Goal: Task Accomplishment & Management: Manage account settings

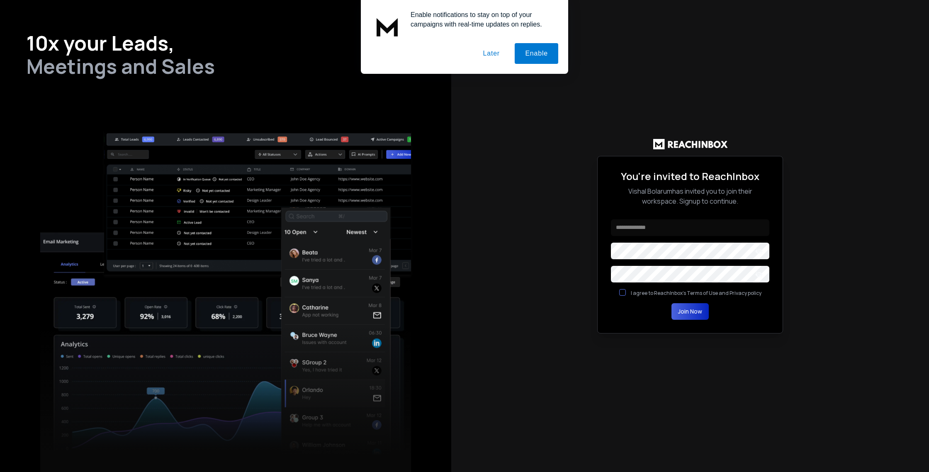
click at [626, 293] on button "I agree to ReachInbox's Terms of Use and Privacy policy" at bounding box center [622, 292] width 7 height 7
click at [691, 309] on button "Join Now" at bounding box center [689, 311] width 37 height 17
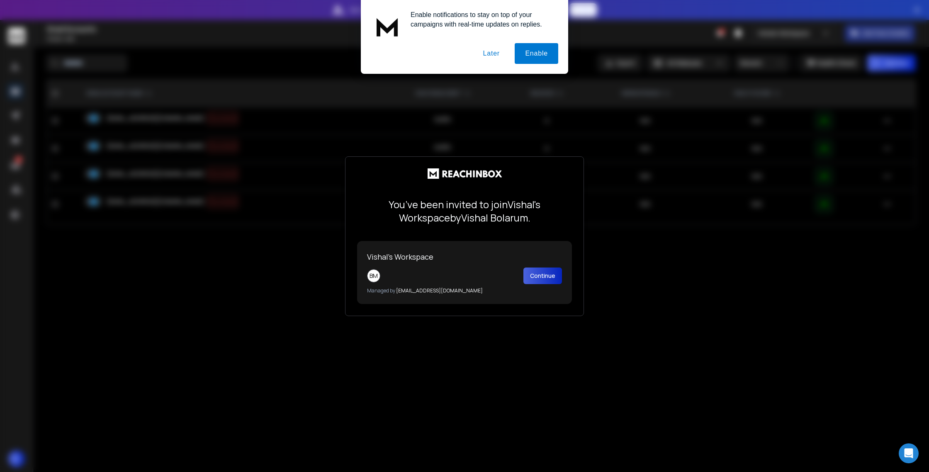
click at [496, 55] on button "Later" at bounding box center [490, 53] width 37 height 21
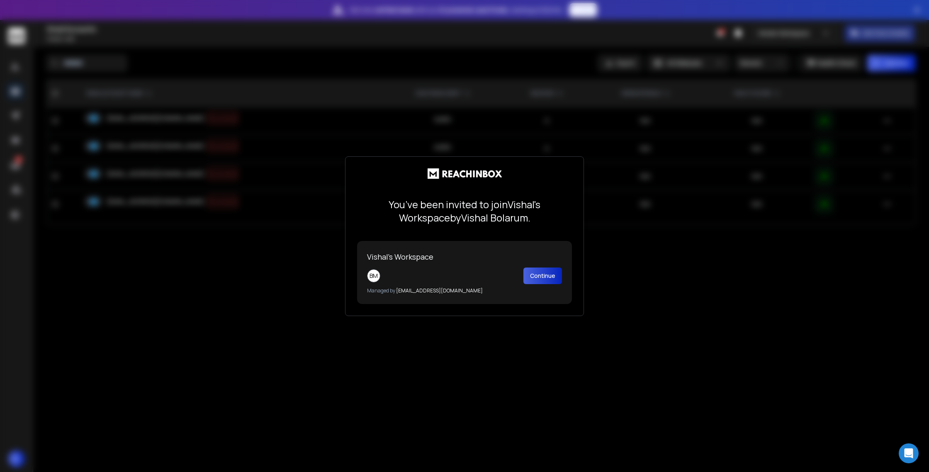
click at [546, 279] on button "Continue" at bounding box center [542, 275] width 39 height 17
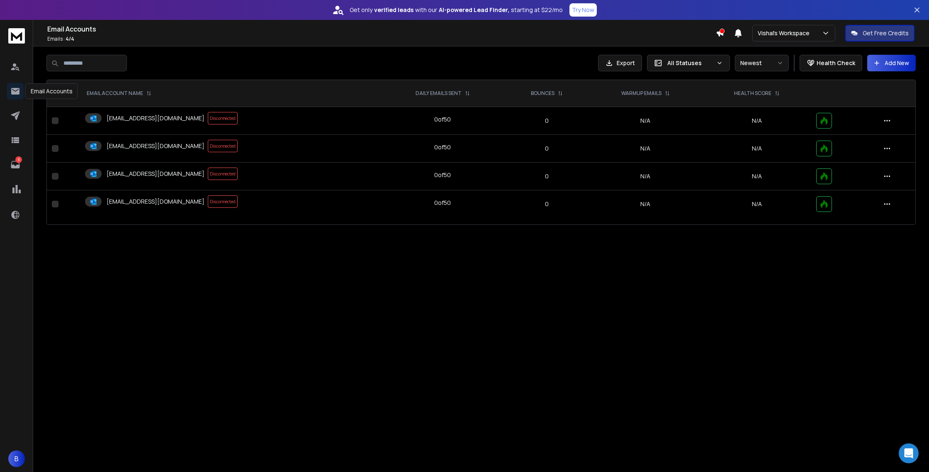
click at [11, 89] on icon at bounding box center [15, 91] width 8 height 7
click at [17, 118] on icon at bounding box center [15, 115] width 9 height 9
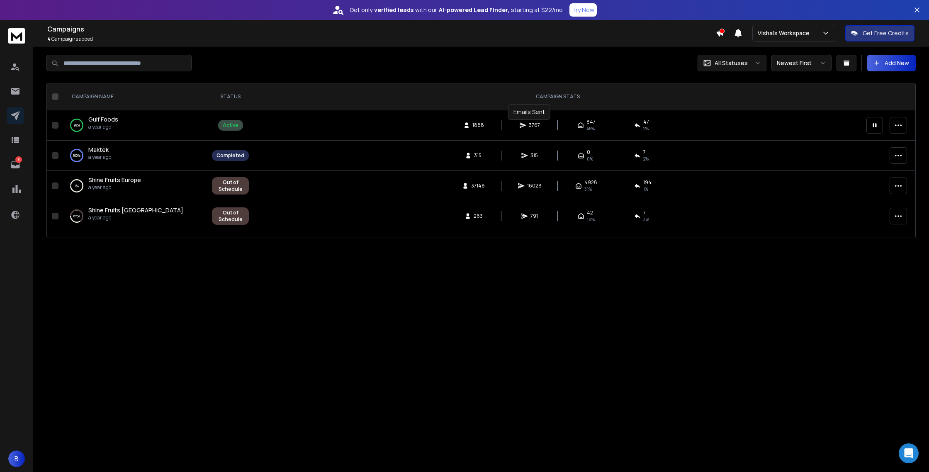
click at [524, 126] on icon at bounding box center [522, 124] width 7 height 7
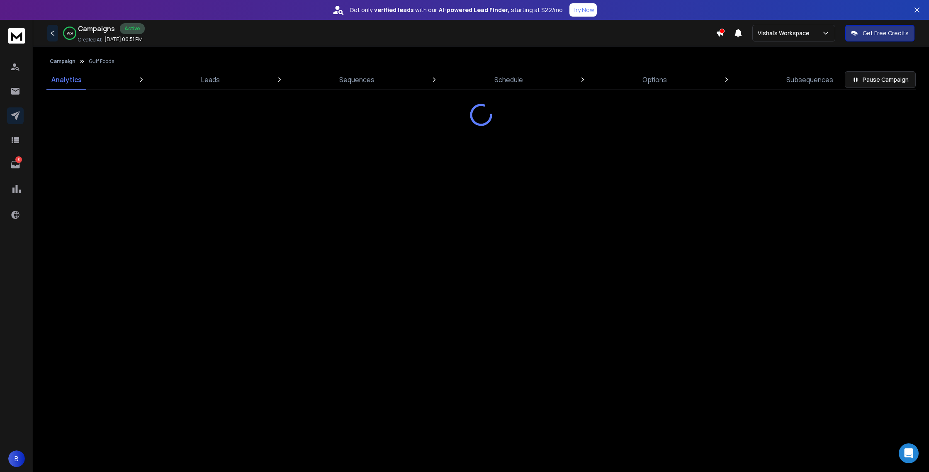
click at [51, 35] on icon at bounding box center [52, 32] width 7 height 7
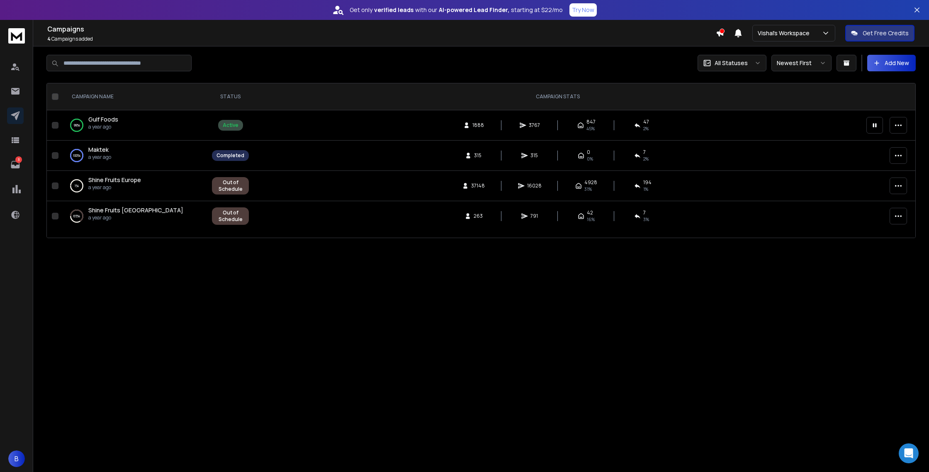
click at [108, 119] on span "Gulf Foods" at bounding box center [103, 119] width 30 height 8
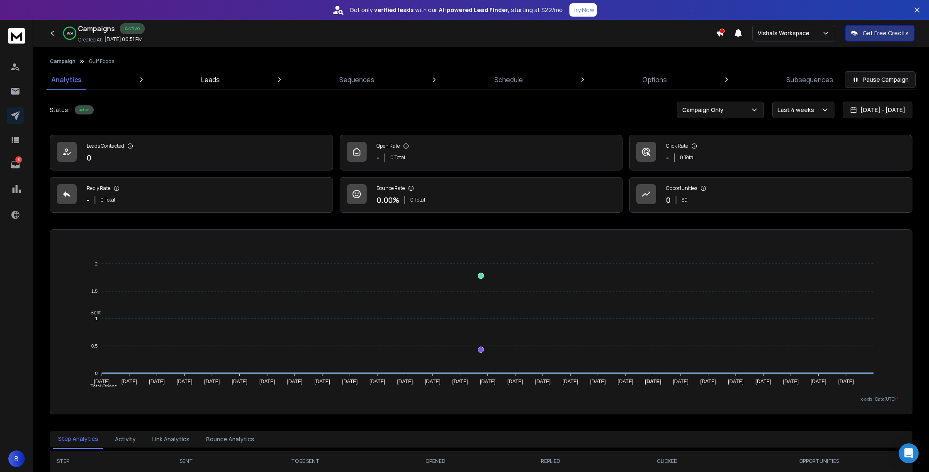
click at [210, 82] on p "Leads" at bounding box center [210, 80] width 19 height 10
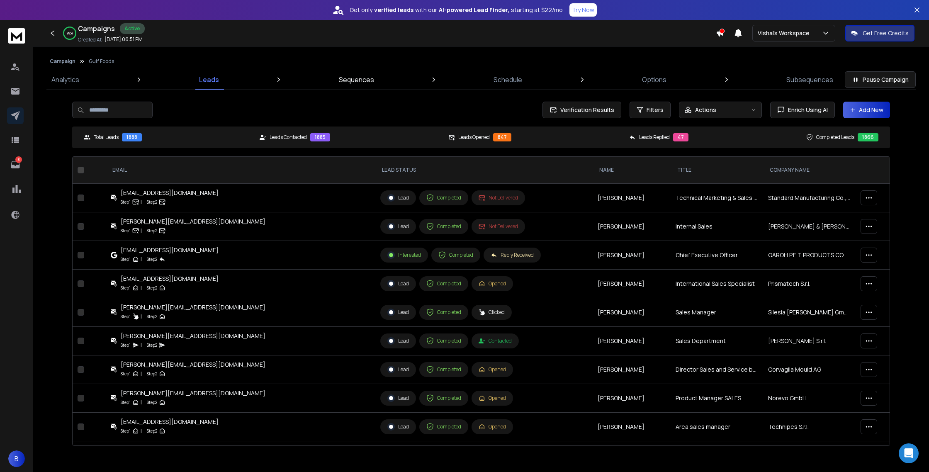
click at [352, 83] on p "Sequences" at bounding box center [356, 80] width 35 height 10
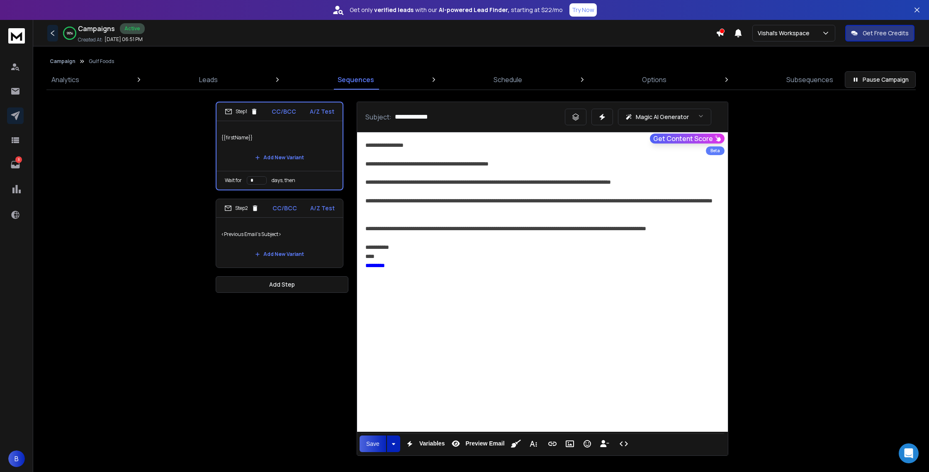
click at [50, 35] on icon at bounding box center [52, 32] width 7 height 7
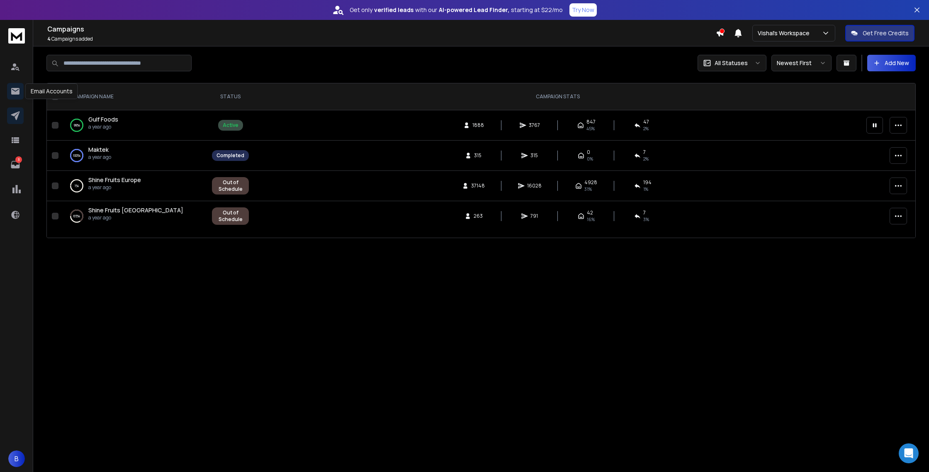
click at [16, 98] on link at bounding box center [15, 91] width 17 height 17
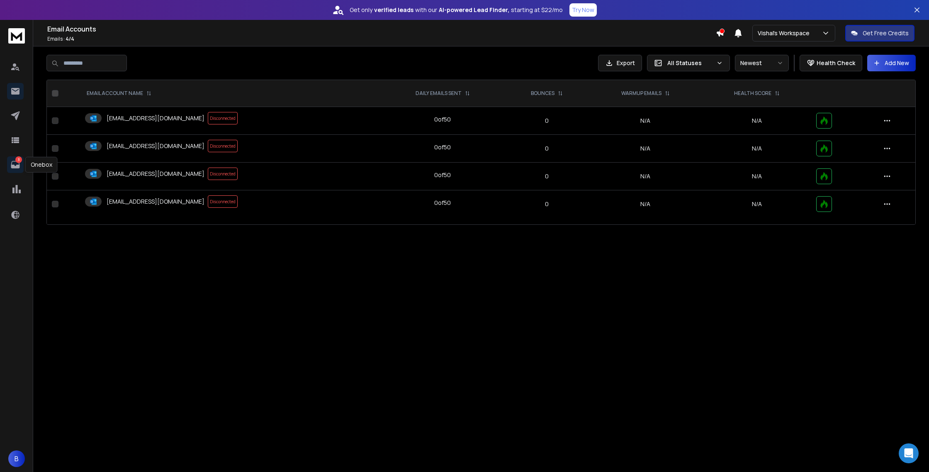
click at [11, 167] on icon at bounding box center [15, 164] width 9 height 7
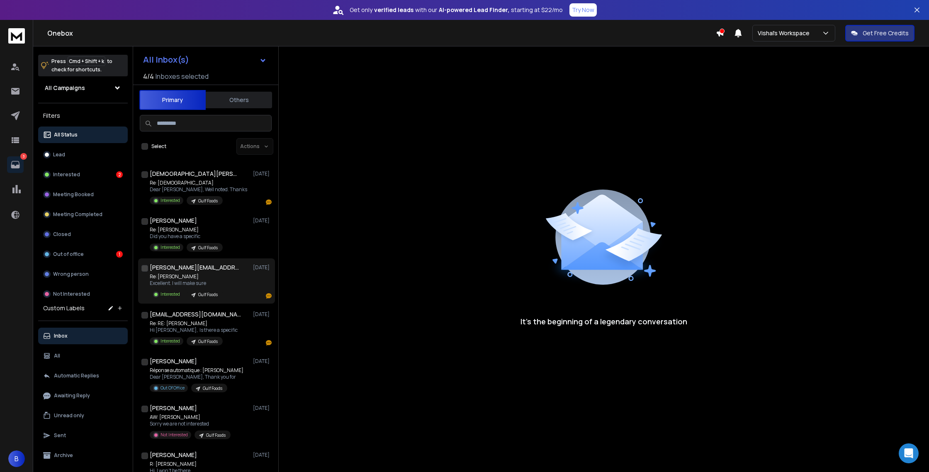
click at [244, 271] on div "savitha@biomedingredients.com 31 Oct, 2024" at bounding box center [211, 267] width 122 height 8
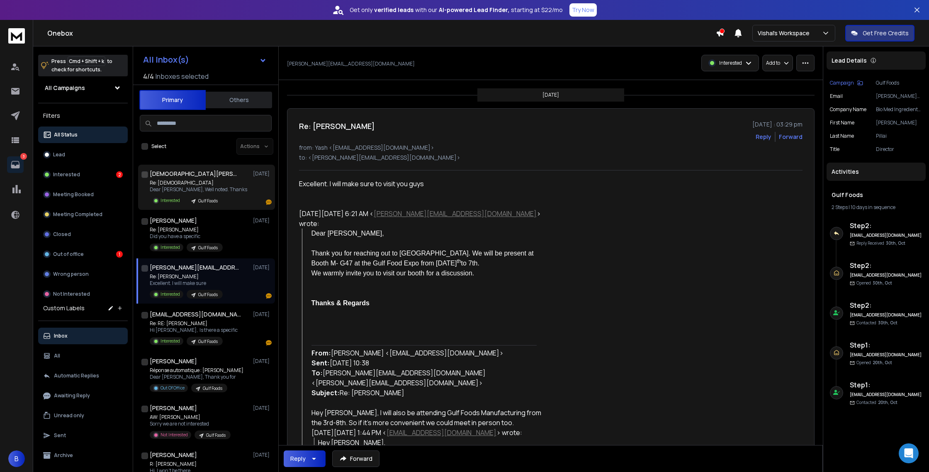
click at [228, 192] on div "Re: Vishnu Dear Yash, Well noted. Thanks Interested Gulf Foods" at bounding box center [211, 192] width 122 height 25
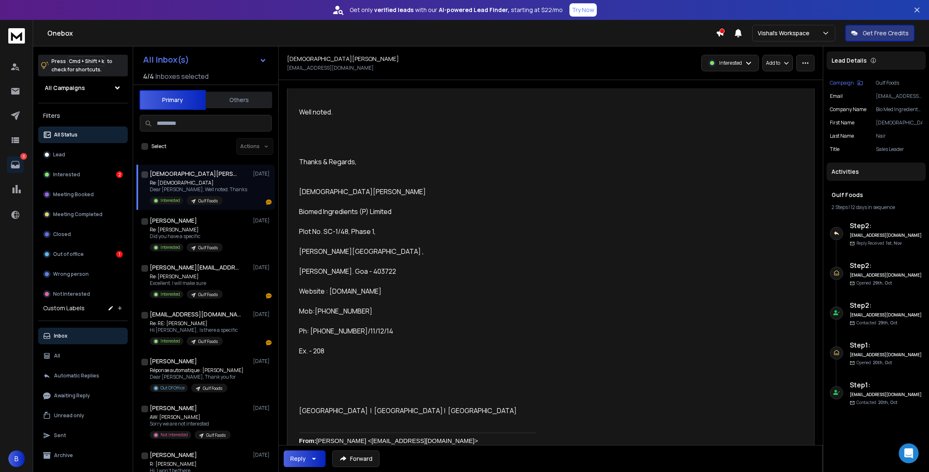
scroll to position [136, 0]
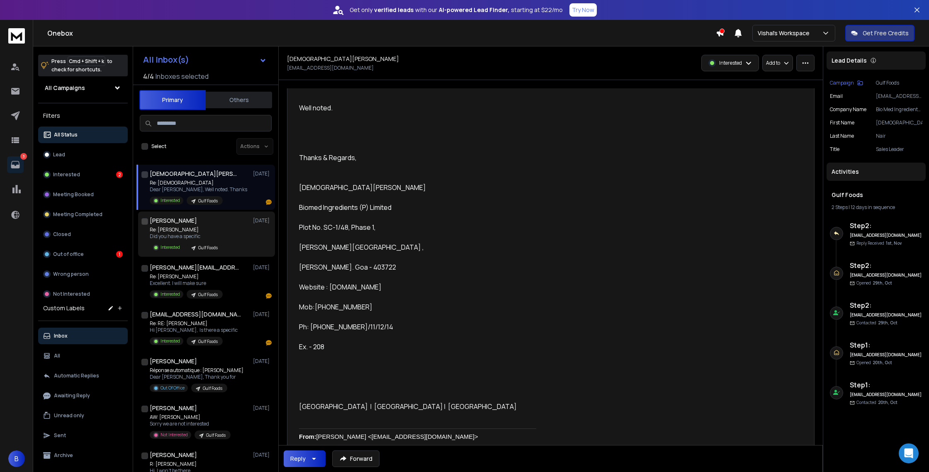
click at [233, 235] on div "Re: Abdullatif Did you have a specific Interested Gulf Foods" at bounding box center [211, 238] width 122 height 25
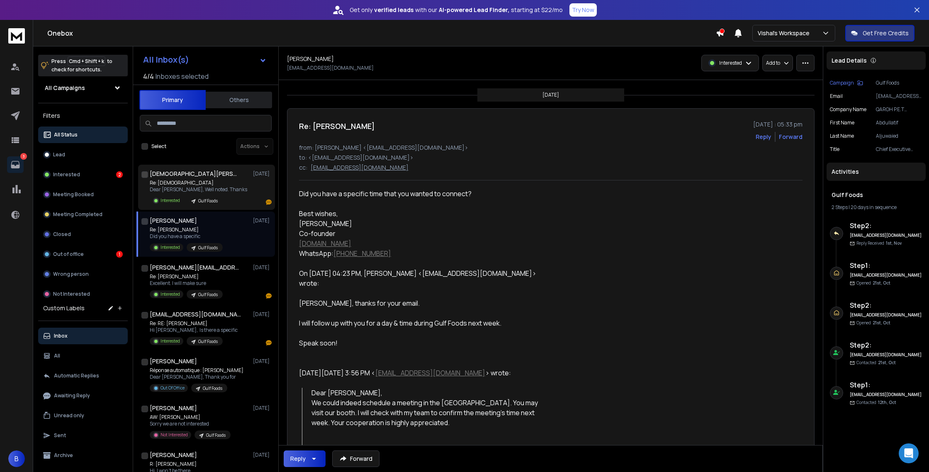
click at [241, 194] on div "Re: Vishnu Dear Yash, Well noted. Thanks Interested Gulf Foods" at bounding box center [211, 192] width 122 height 25
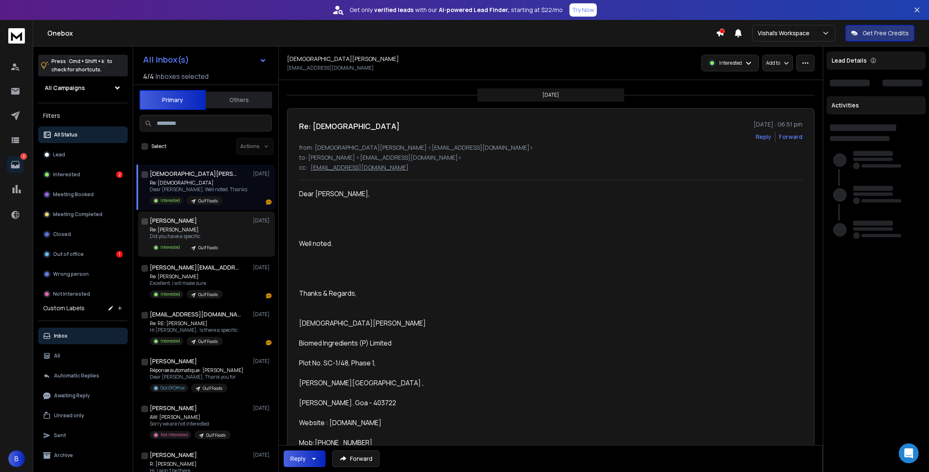
click at [247, 233] on div "Re: Abdullatif Did you have a specific Interested Gulf Foods" at bounding box center [211, 238] width 122 height 25
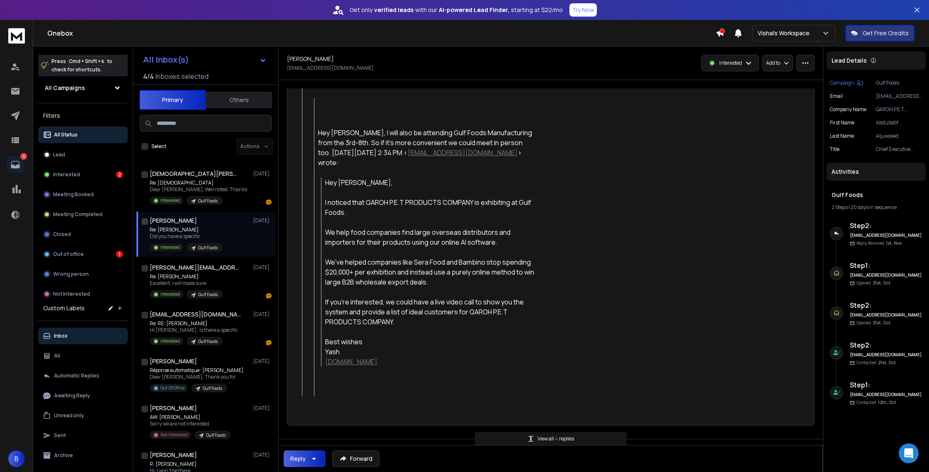
scroll to position [490, 0]
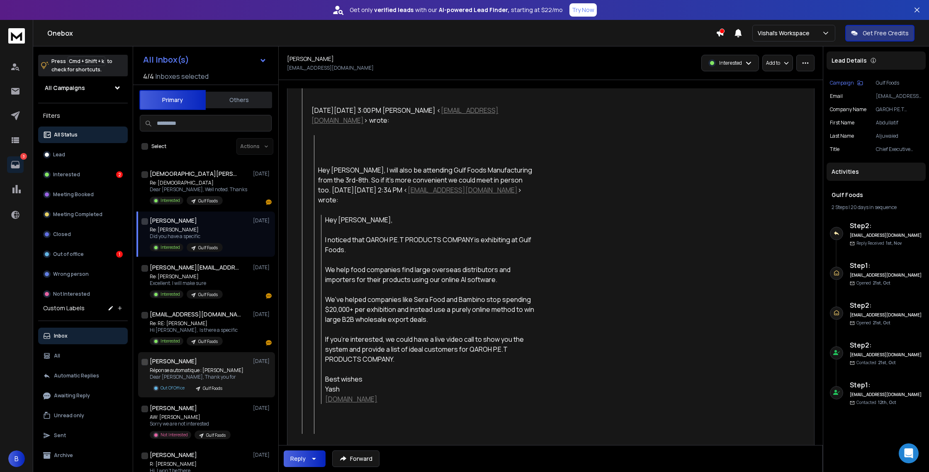
click at [201, 355] on div "Anthony RODRIGUES SOUSA 30 Oct, 2024 Réponse automatique : Anthony Dear Sender,…" at bounding box center [206, 374] width 137 height 45
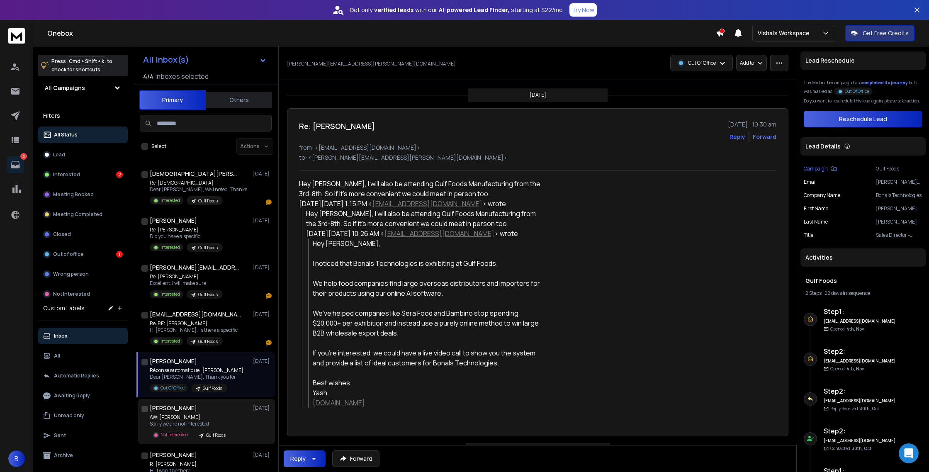
click at [202, 414] on p "AW: Thomas" at bounding box center [190, 417] width 81 height 7
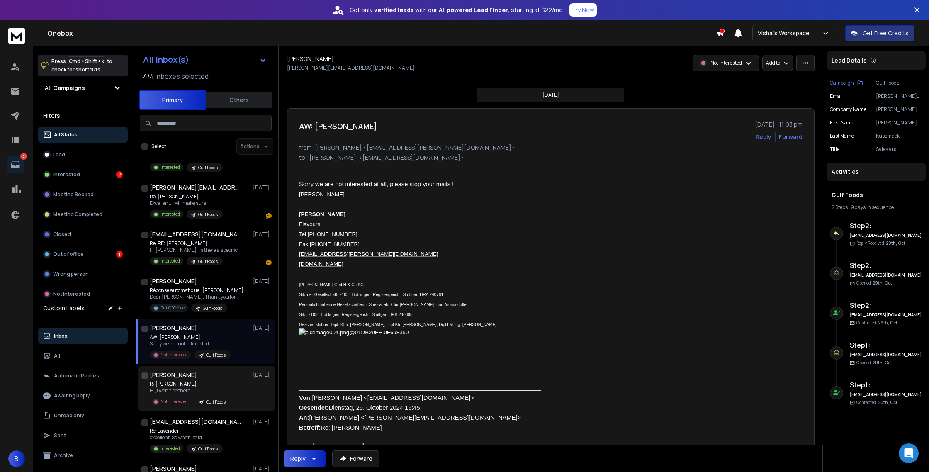
scroll to position [87, 0]
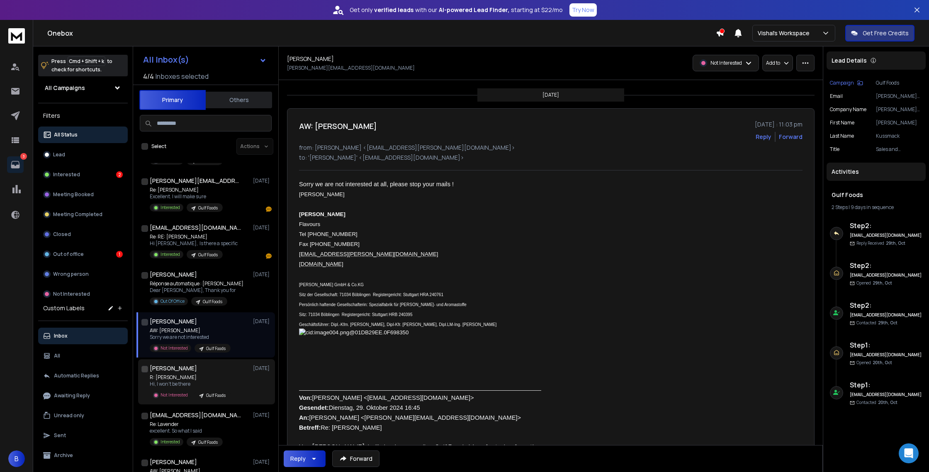
click at [221, 386] on p "Hi, I won’t be there" at bounding box center [190, 384] width 81 height 7
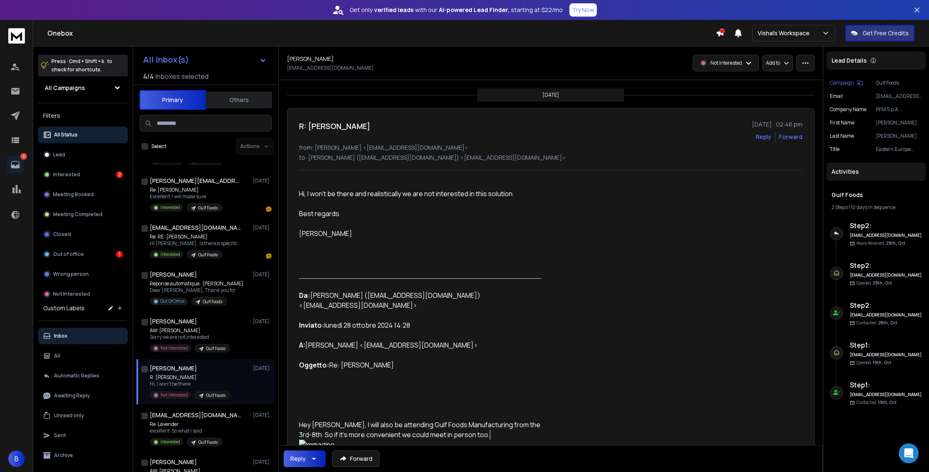
scroll to position [0, 0]
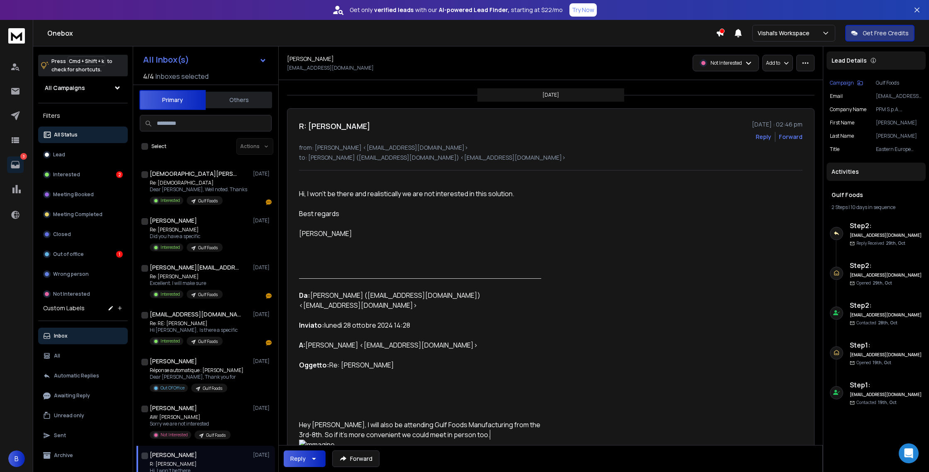
click at [22, 41] on img at bounding box center [16, 35] width 17 height 15
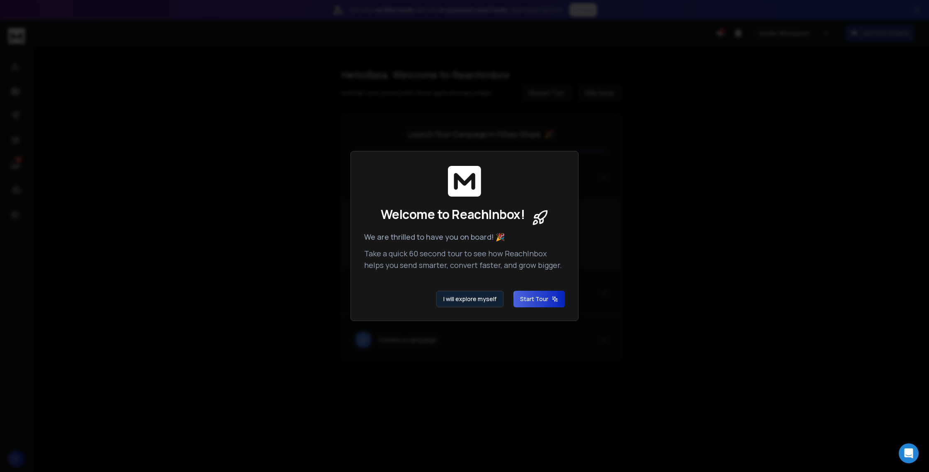
click at [490, 298] on button "I will explore myself" at bounding box center [469, 299] width 67 height 17
